Goal: Task Accomplishment & Management: Manage account settings

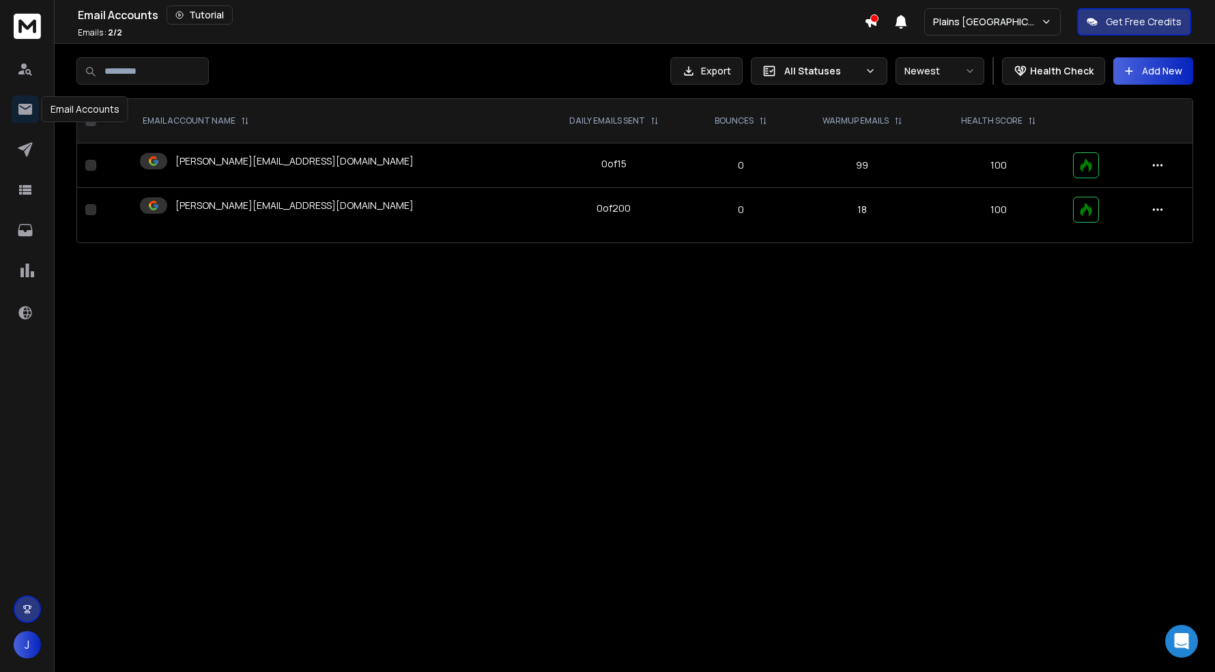
click at [26, 112] on icon at bounding box center [25, 109] width 14 height 11
click at [25, 106] on icon at bounding box center [25, 109] width 14 height 11
click at [25, 147] on icon at bounding box center [25, 150] width 14 height 14
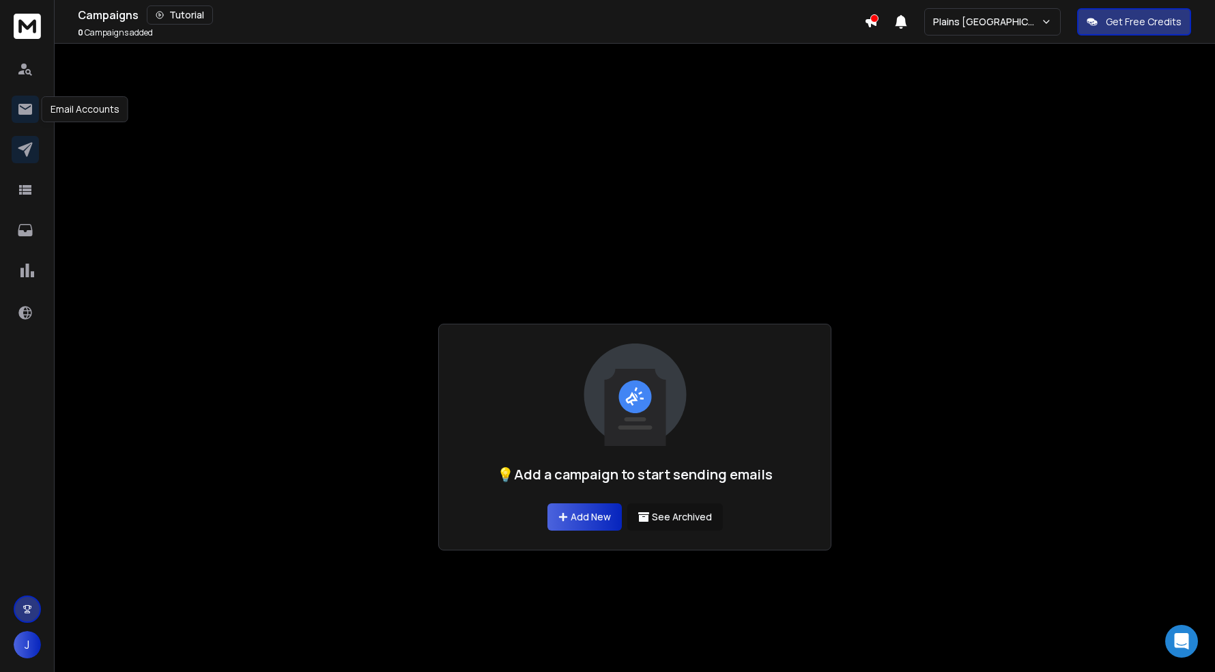
click at [20, 113] on icon at bounding box center [25, 109] width 14 height 11
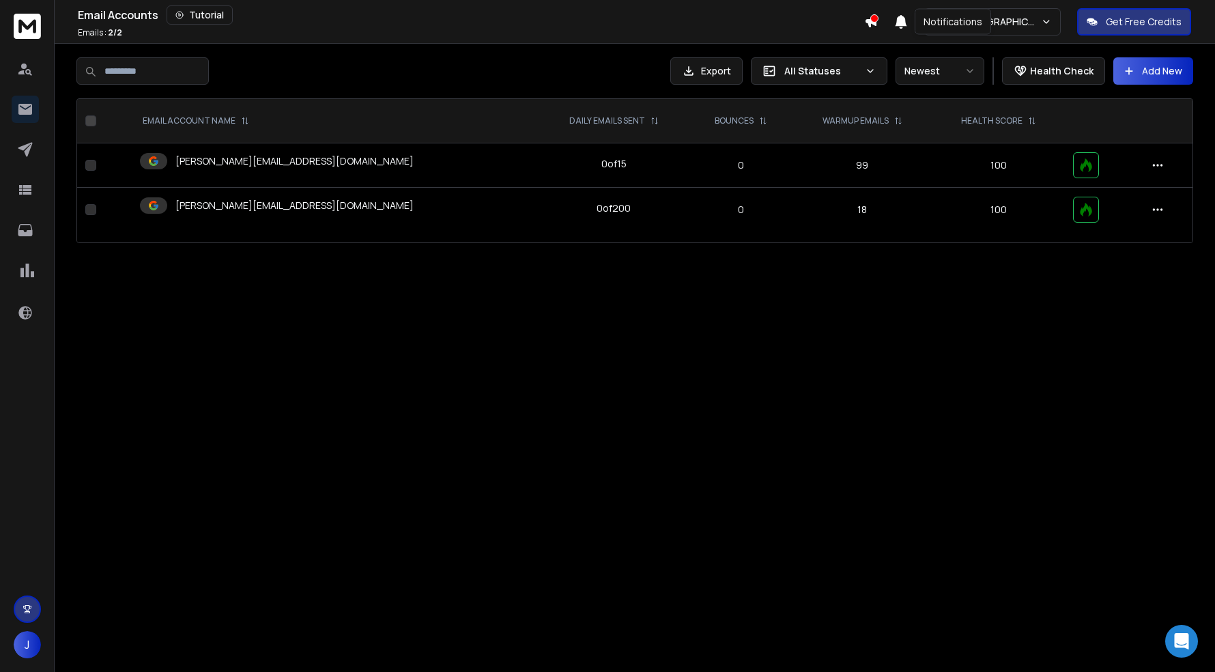
click at [942, 13] on div "Notifications" at bounding box center [953, 22] width 76 height 26
click at [1042, 23] on icon "button" at bounding box center [1046, 22] width 11 height 14
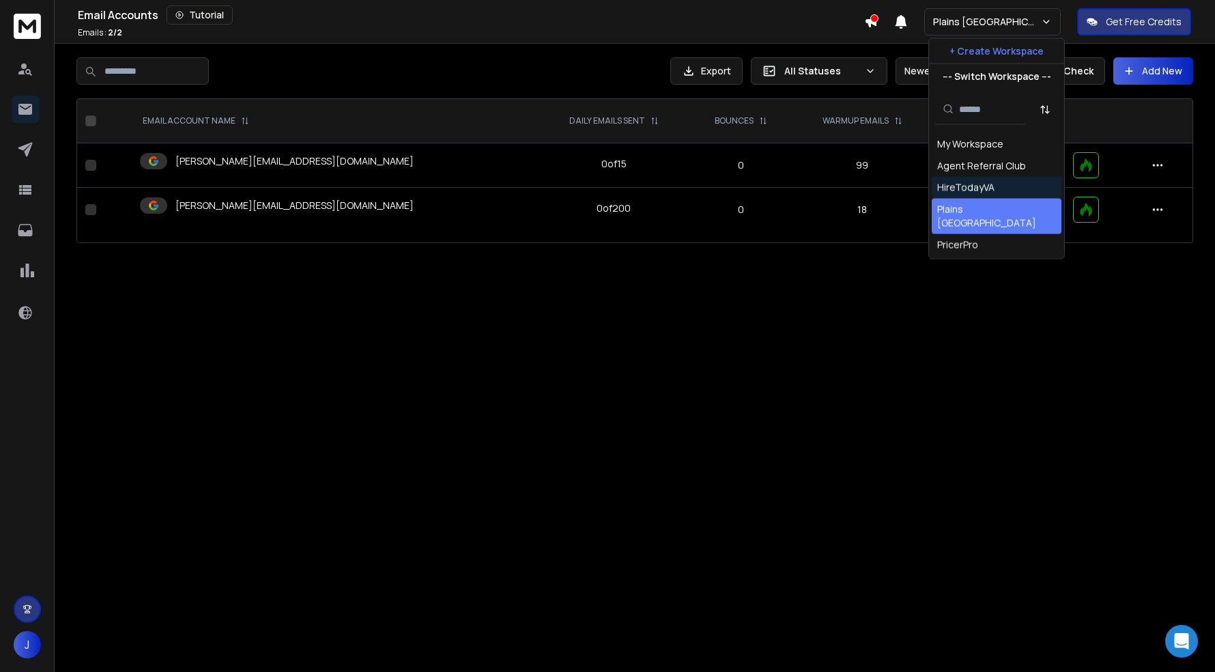
click at [993, 185] on div "HireTodayVA" at bounding box center [997, 188] width 130 height 22
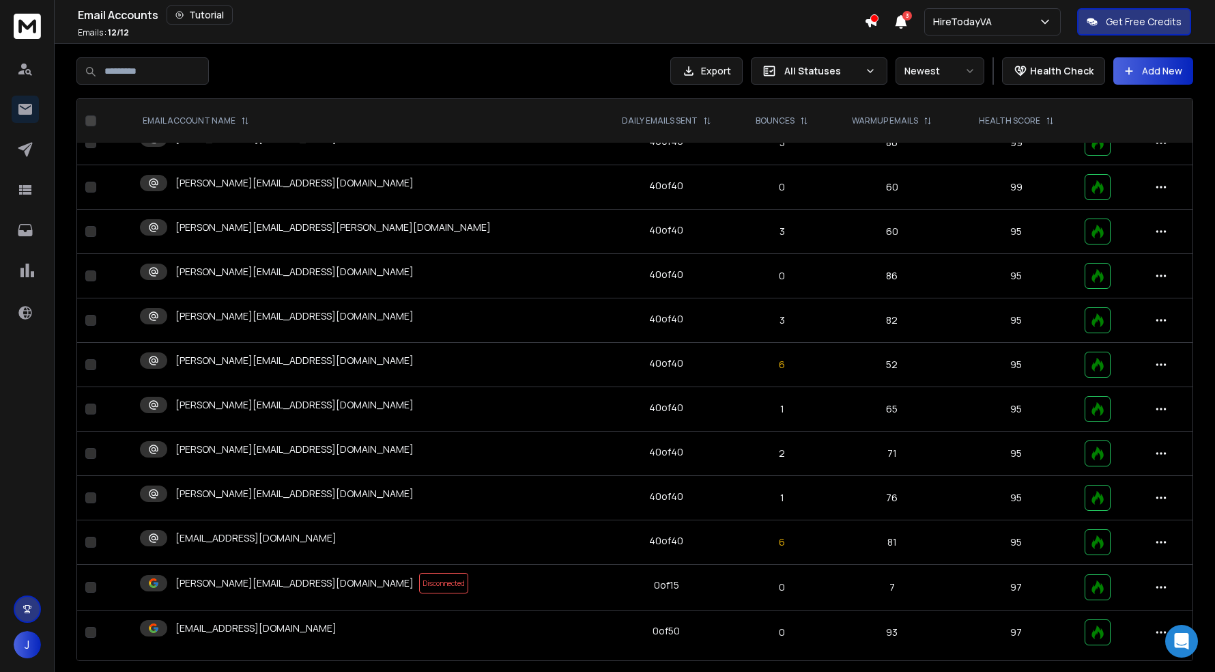
scroll to position [27, 0]
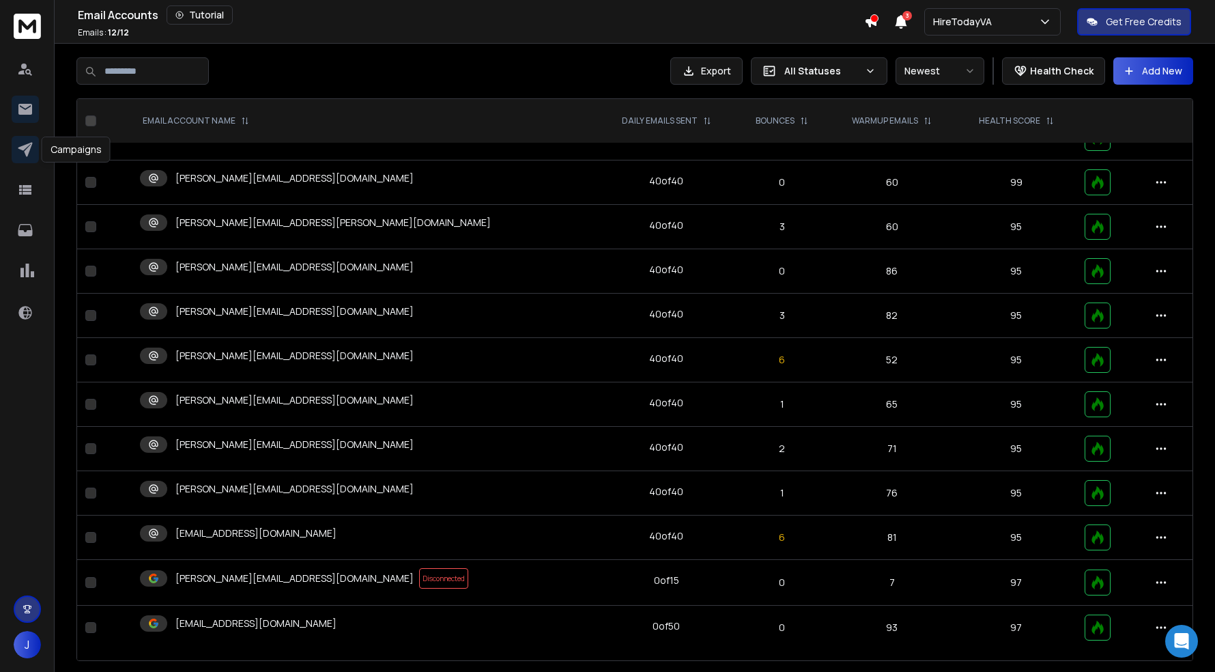
click at [27, 152] on icon at bounding box center [25, 150] width 14 height 14
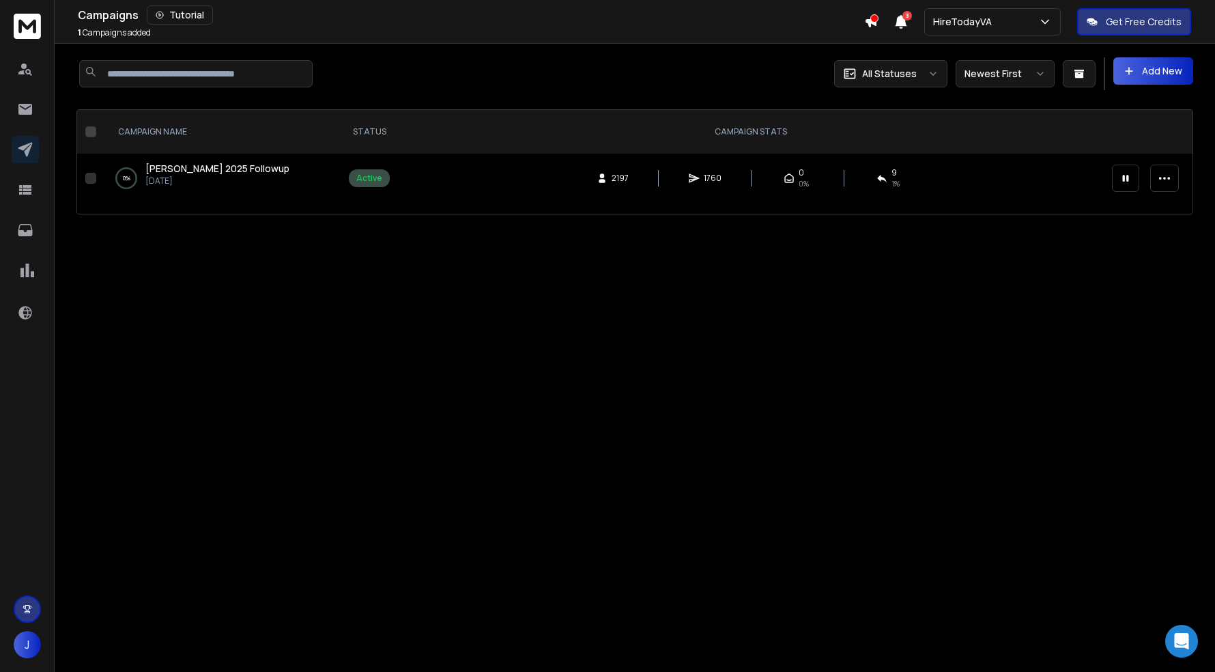
click at [1170, 180] on icon "button" at bounding box center [1165, 178] width 14 height 14
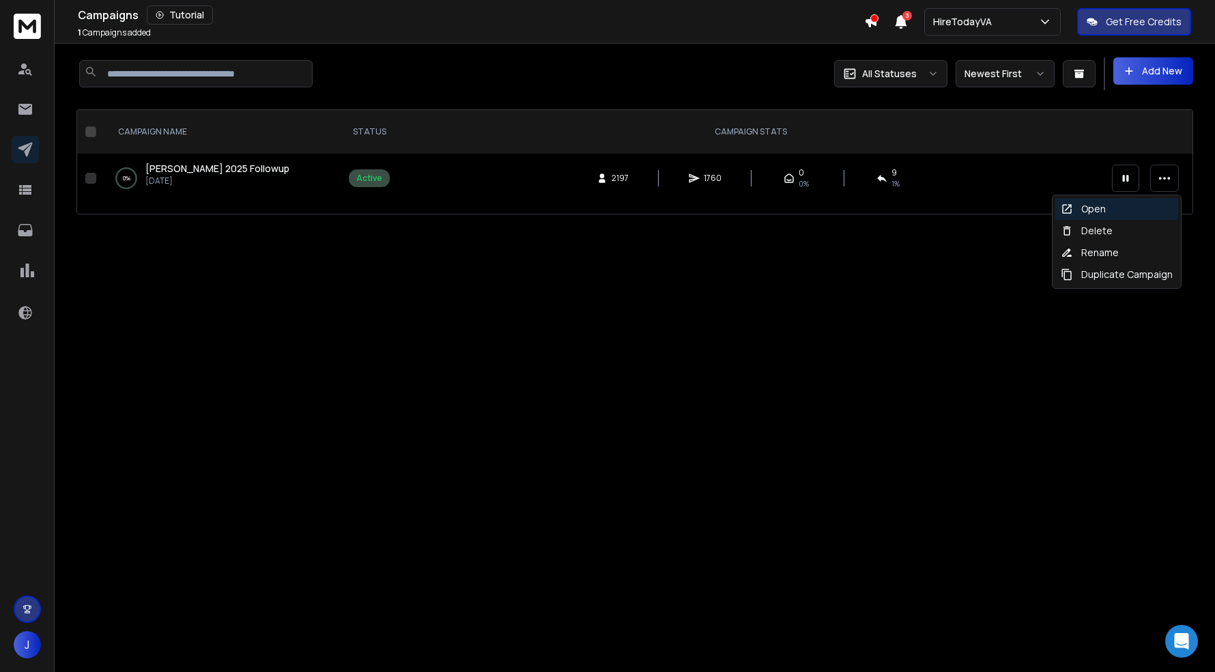
click at [993, 274] on div "Campaigns 1 Campaigns Added All Statuses Newest First Add New CAMPAIGN NAME STA…" at bounding box center [634, 393] width 1117 height 672
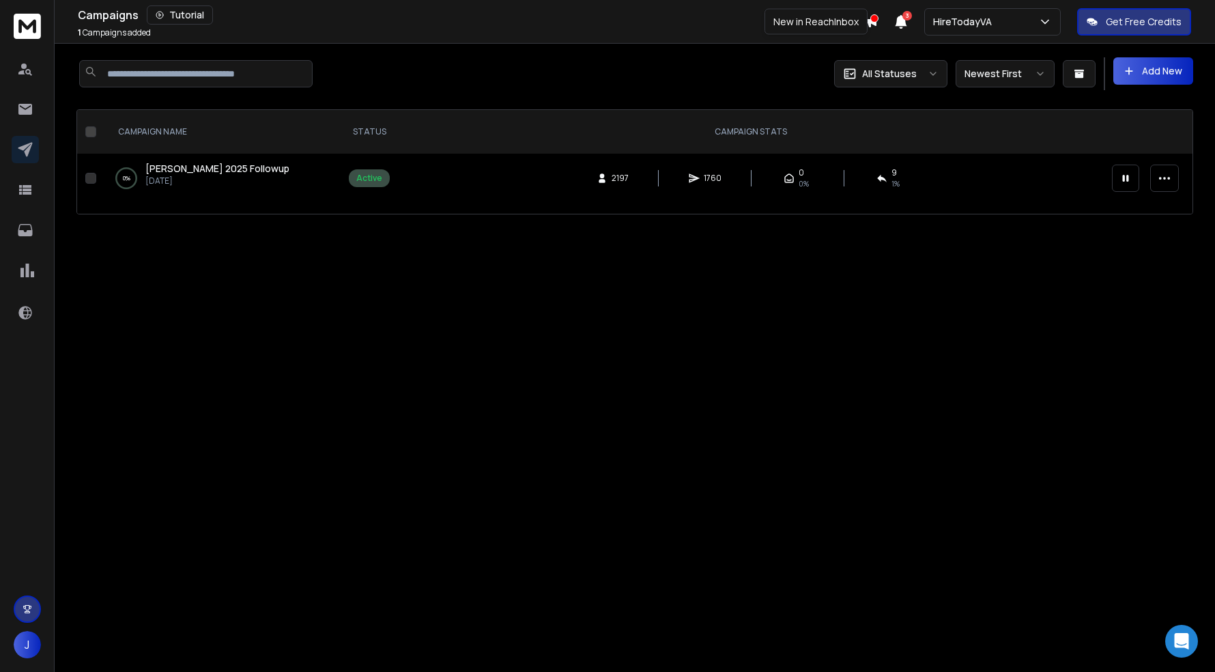
click at [879, 20] on div at bounding box center [874, 18] width 8 height 8
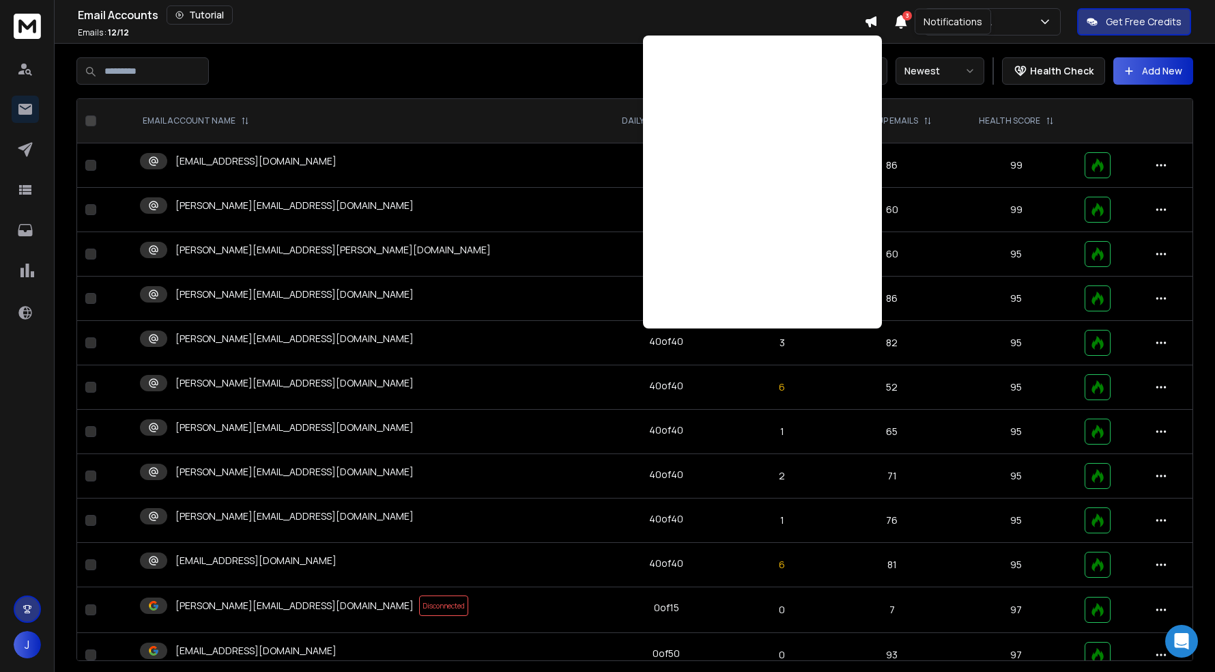
click at [906, 16] on icon at bounding box center [901, 21] width 12 height 14
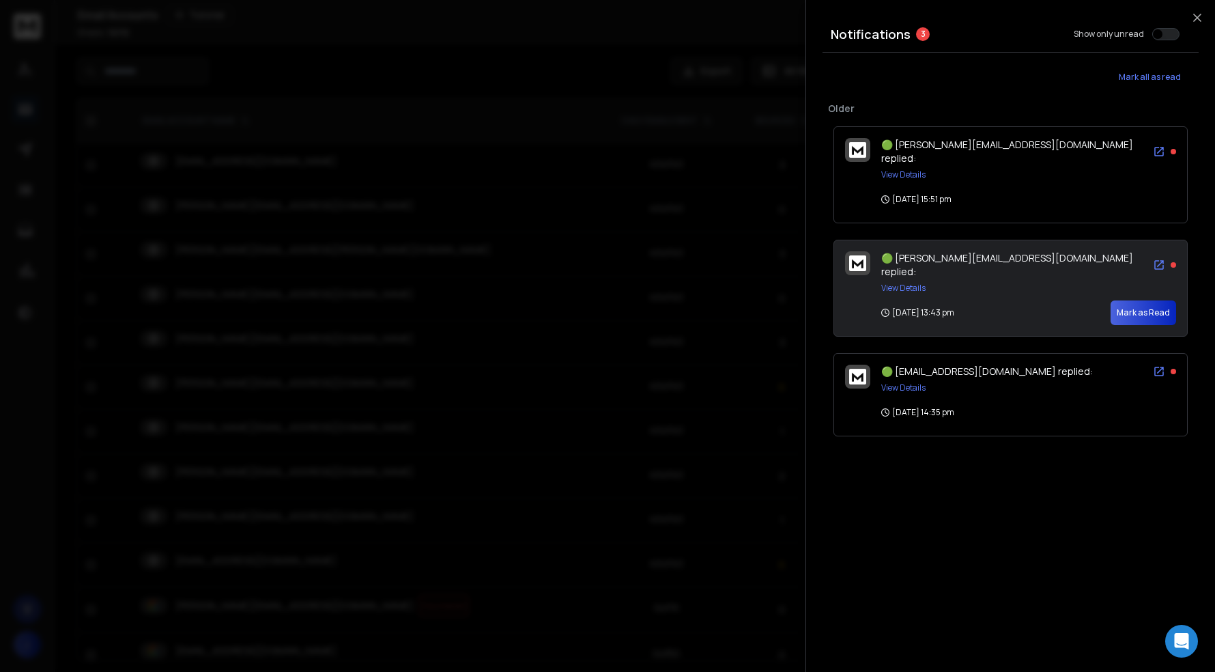
click at [1146, 300] on button "Mark as Read" at bounding box center [1144, 312] width 66 height 25
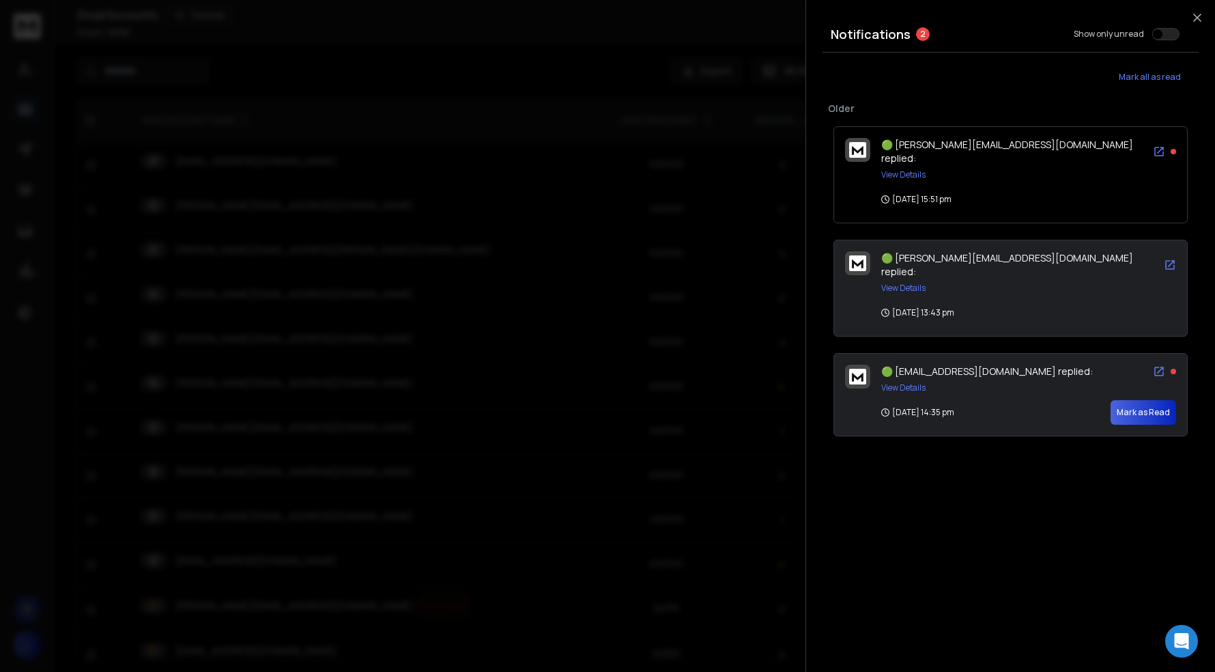
click at [1146, 400] on button "Mark as Read" at bounding box center [1144, 412] width 66 height 25
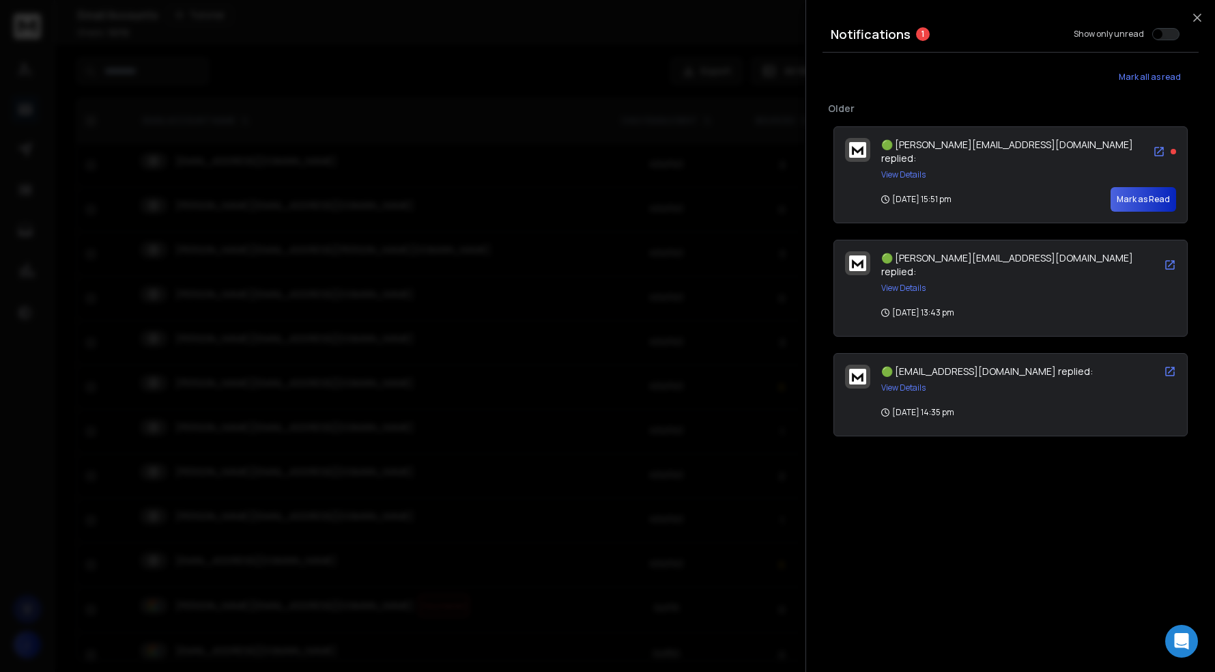
click at [1146, 187] on button "Mark as Read" at bounding box center [1144, 199] width 66 height 25
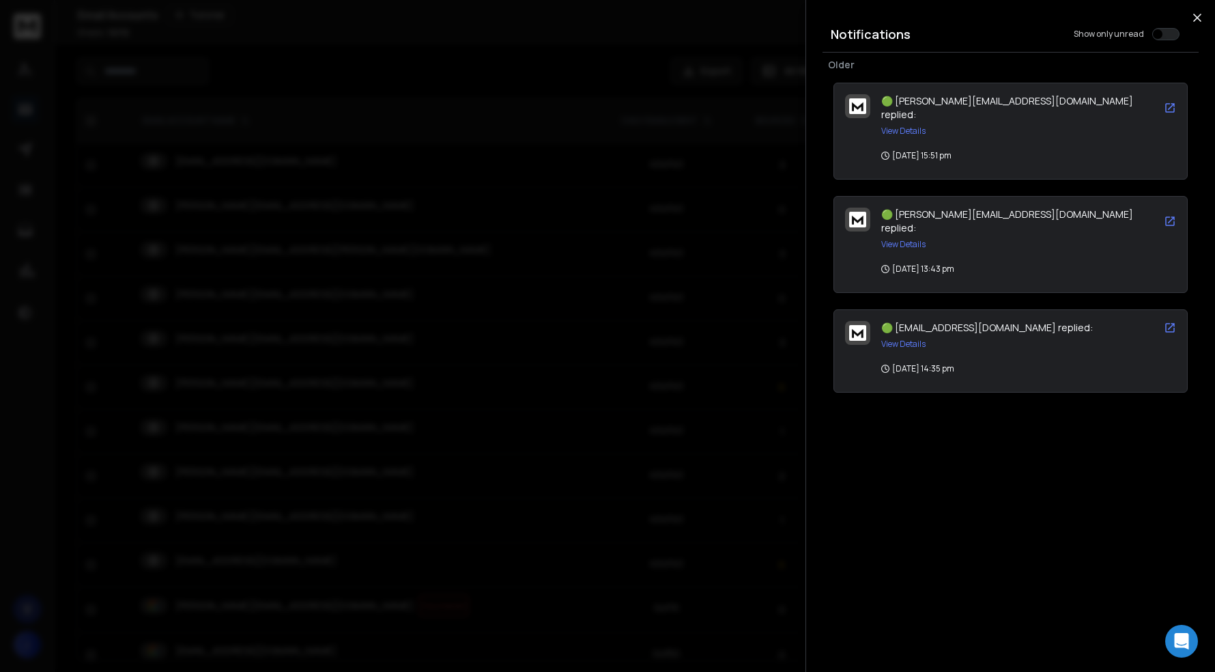
click at [1195, 18] on icon "button" at bounding box center [1198, 18] width 14 height 14
